Goal: Task Accomplishment & Management: Manage account settings

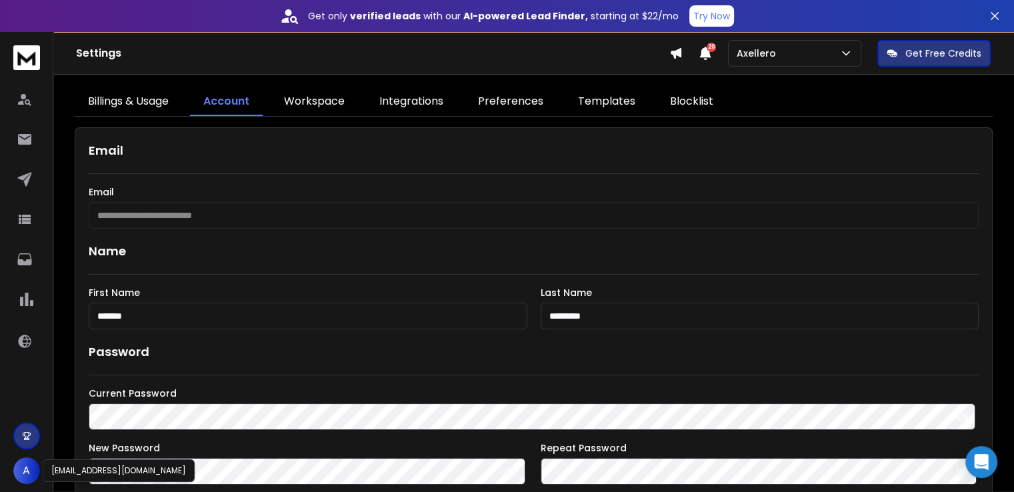
click at [32, 460] on span "A" at bounding box center [26, 470] width 27 height 27
click at [27, 470] on span "A" at bounding box center [26, 470] width 27 height 27
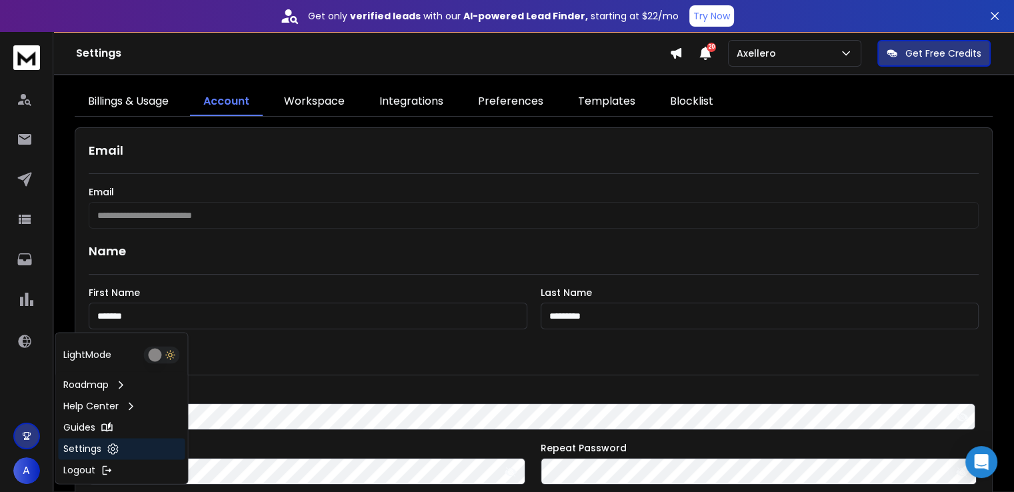
click at [77, 451] on p "Settings" at bounding box center [82, 448] width 38 height 13
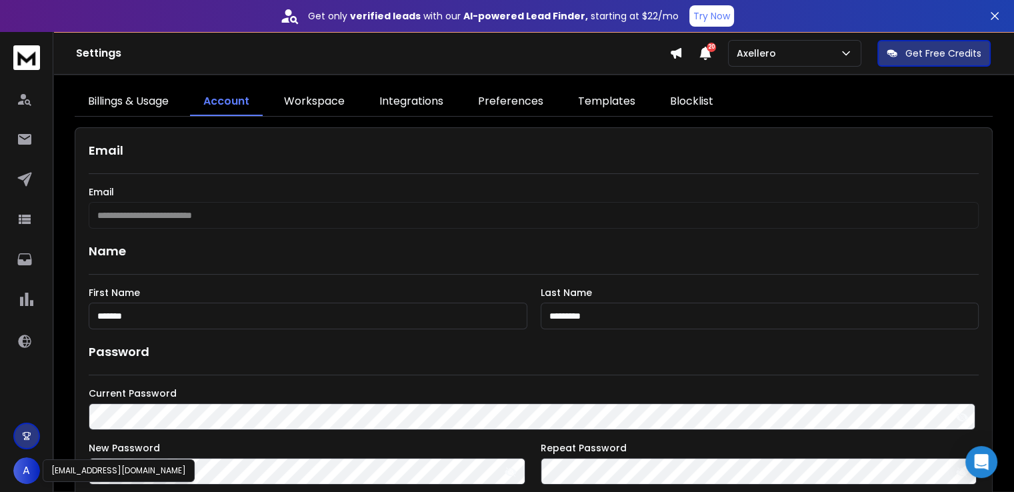
click at [29, 468] on span "A" at bounding box center [26, 470] width 27 height 27
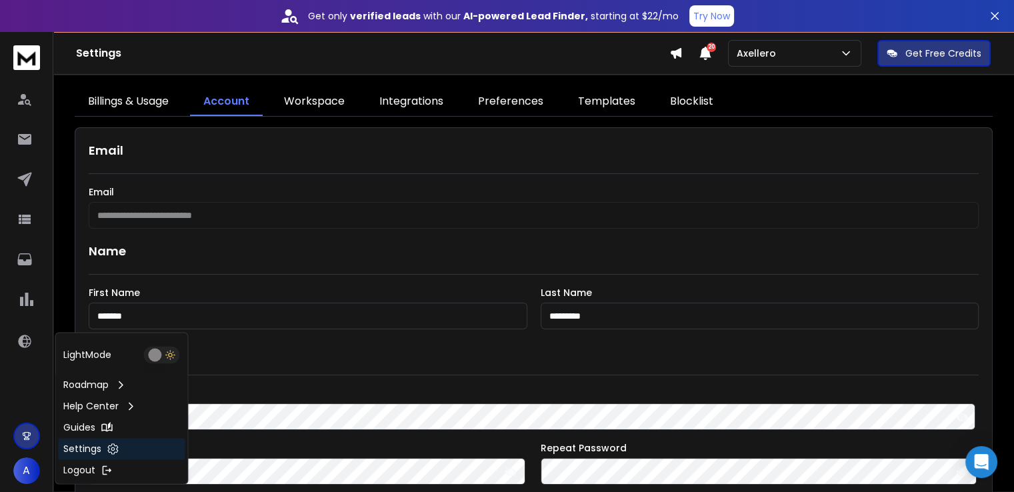
click at [77, 451] on p "Settings" at bounding box center [82, 448] width 38 height 13
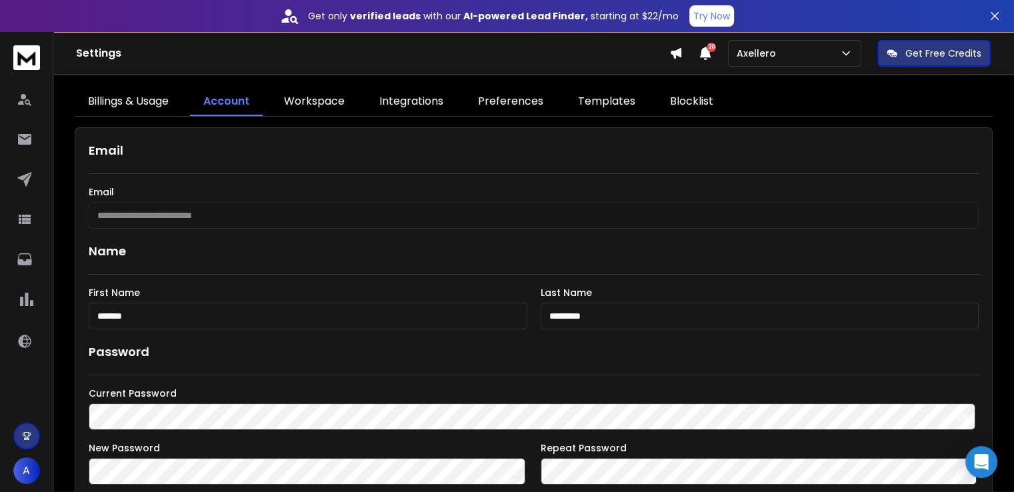
click at [416, 101] on link "Integrations" at bounding box center [411, 102] width 91 height 28
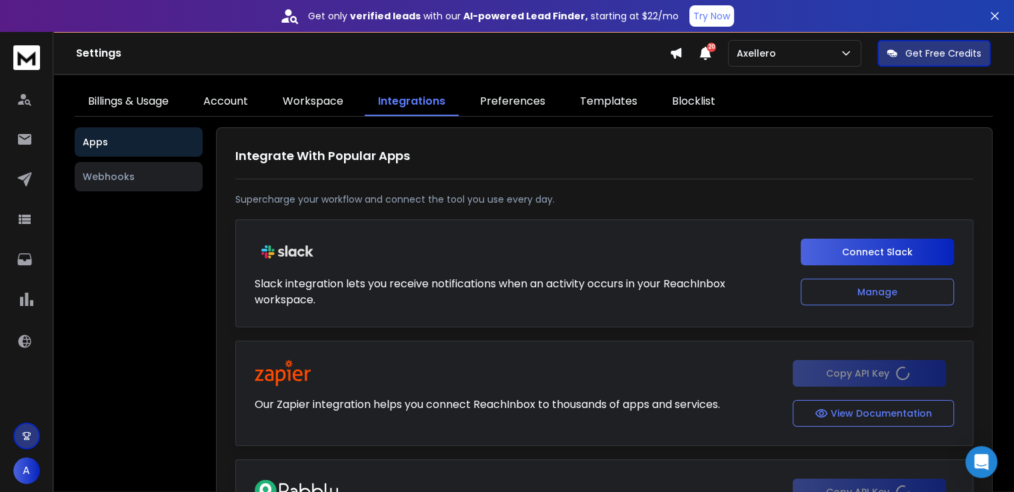
click at [179, 139] on button "Apps" at bounding box center [139, 141] width 128 height 29
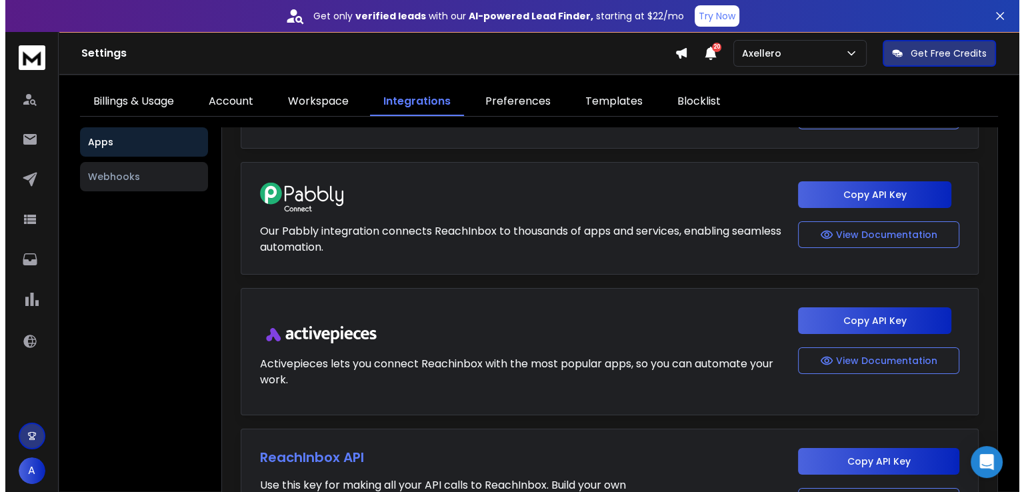
scroll to position [325, 0]
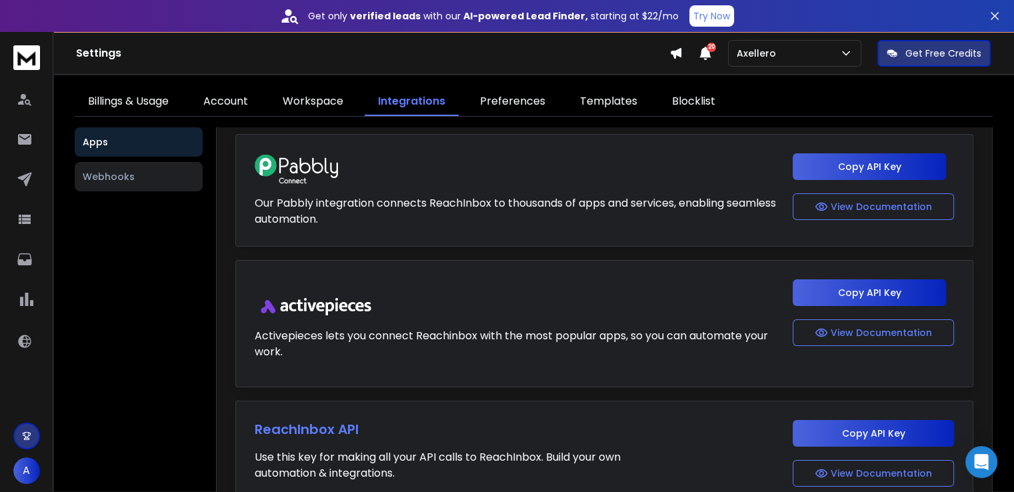
click at [842, 420] on button "Copy API Key" at bounding box center [872, 433] width 161 height 27
click at [777, 54] on p "Axellero" at bounding box center [758, 53] width 45 height 13
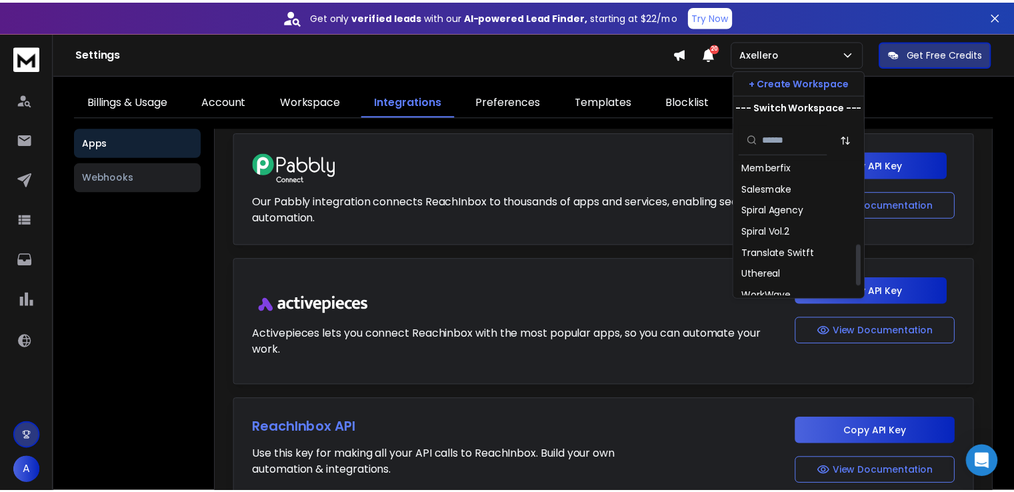
scroll to position [263, 0]
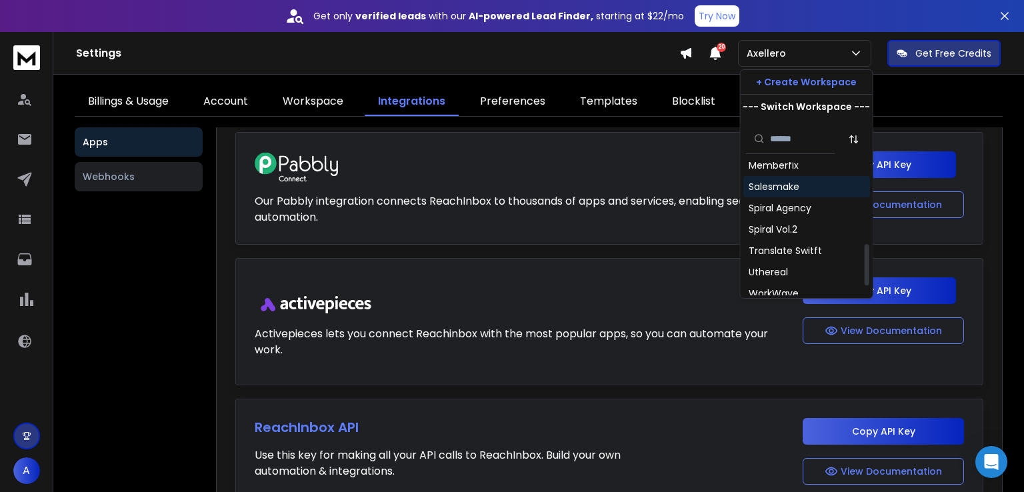
click at [790, 189] on div "Salesmake" at bounding box center [773, 186] width 51 height 13
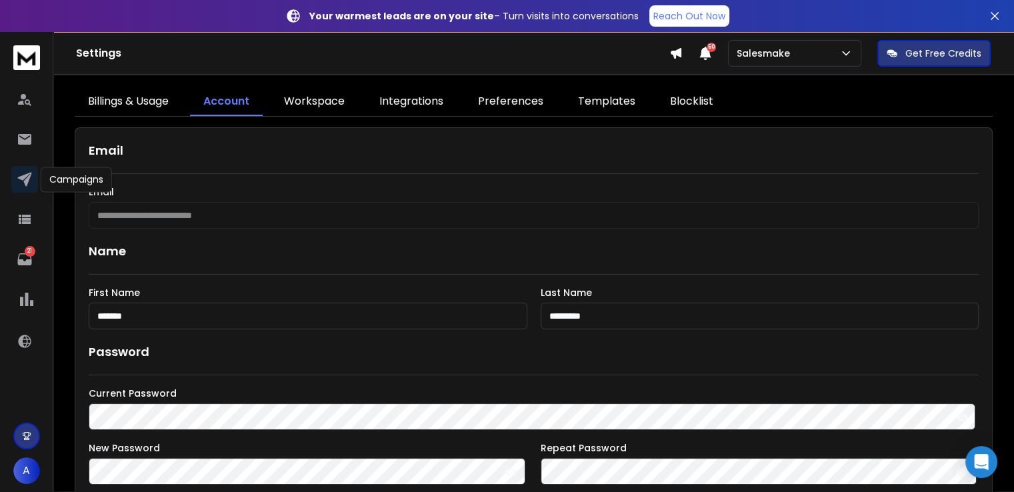
click at [28, 185] on icon at bounding box center [25, 179] width 16 height 16
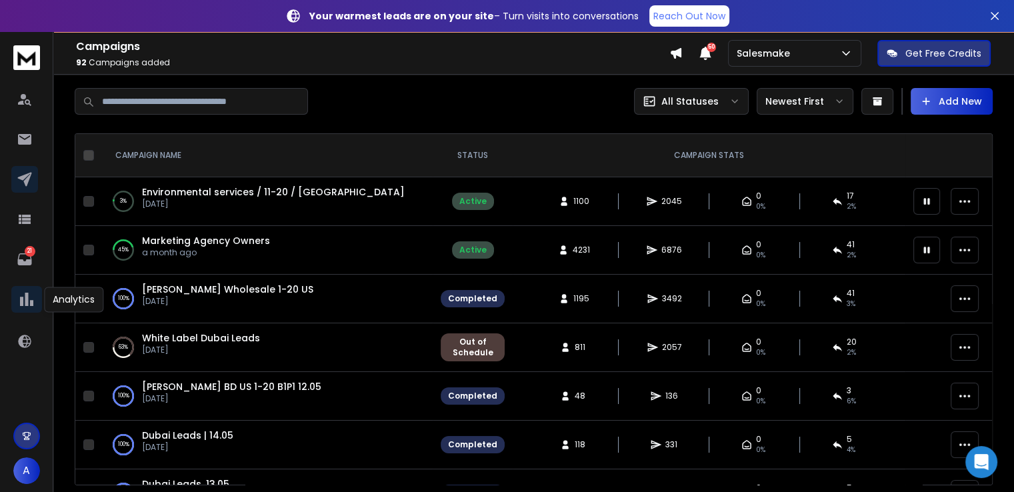
click at [18, 305] on icon at bounding box center [27, 299] width 20 height 20
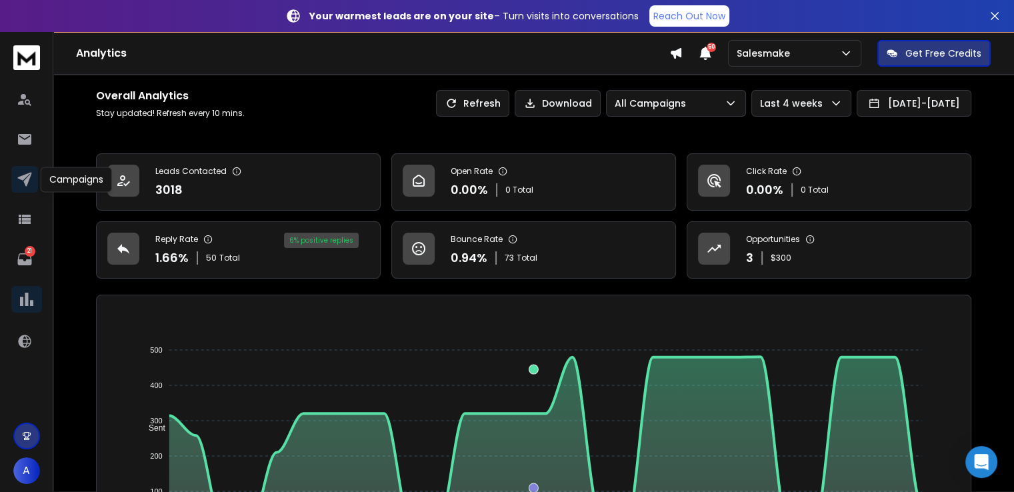
click at [11, 177] on link at bounding box center [24, 179] width 27 height 27
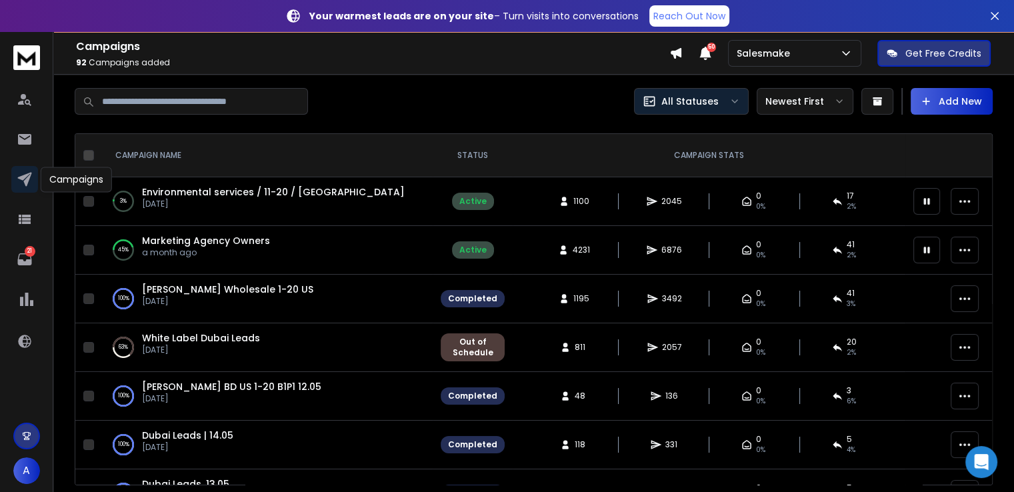
click at [704, 112] on button "All Statuses" at bounding box center [691, 101] width 115 height 27
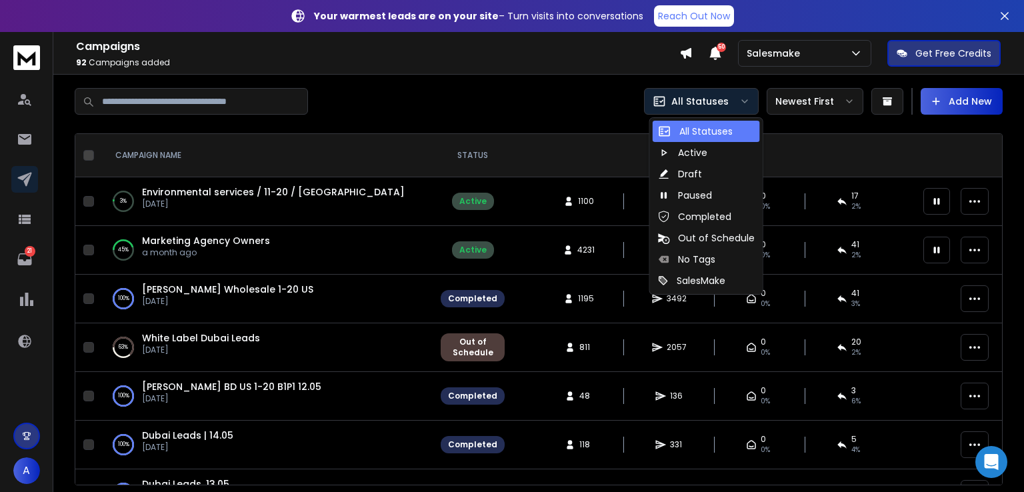
click at [704, 112] on button "All Statuses" at bounding box center [701, 101] width 115 height 27
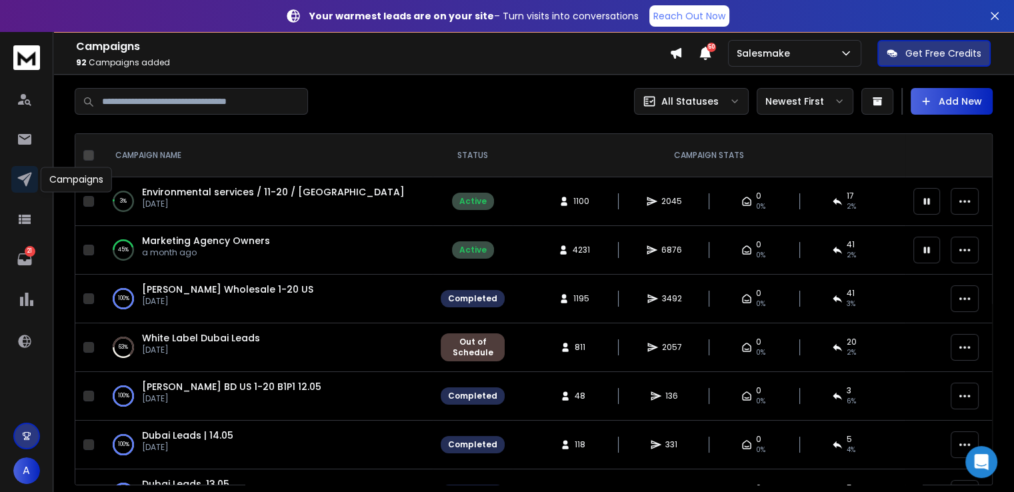
click at [21, 174] on icon at bounding box center [25, 179] width 16 height 16
